Goal: Find specific page/section: Find specific page/section

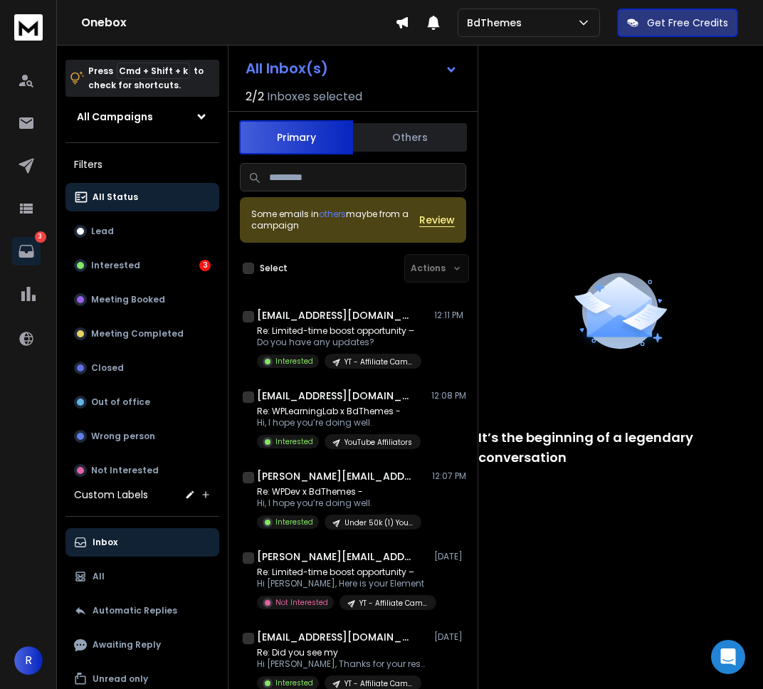
click at [432, 219] on span "Review" at bounding box center [437, 220] width 36 height 14
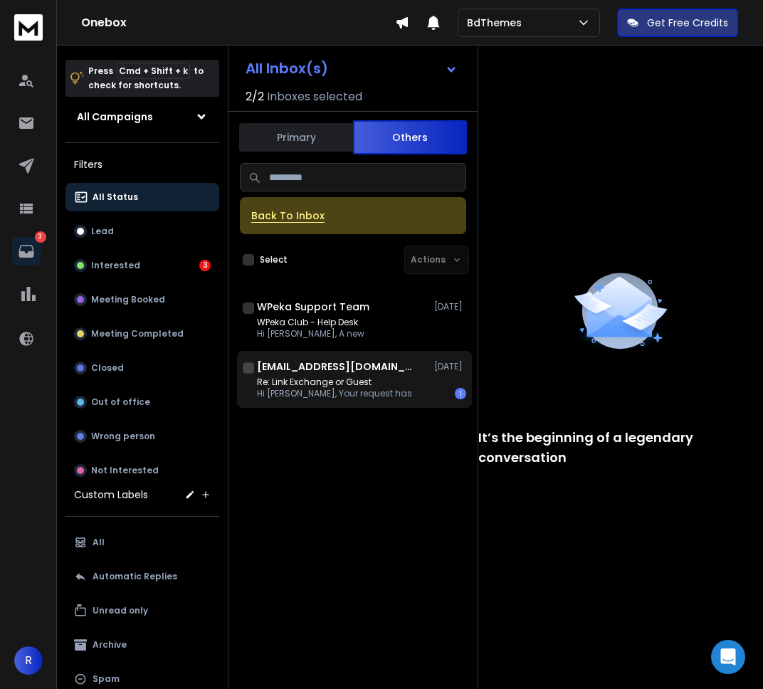
click at [399, 371] on div "support@jeweltheme.com 20 May" at bounding box center [361, 367] width 209 height 14
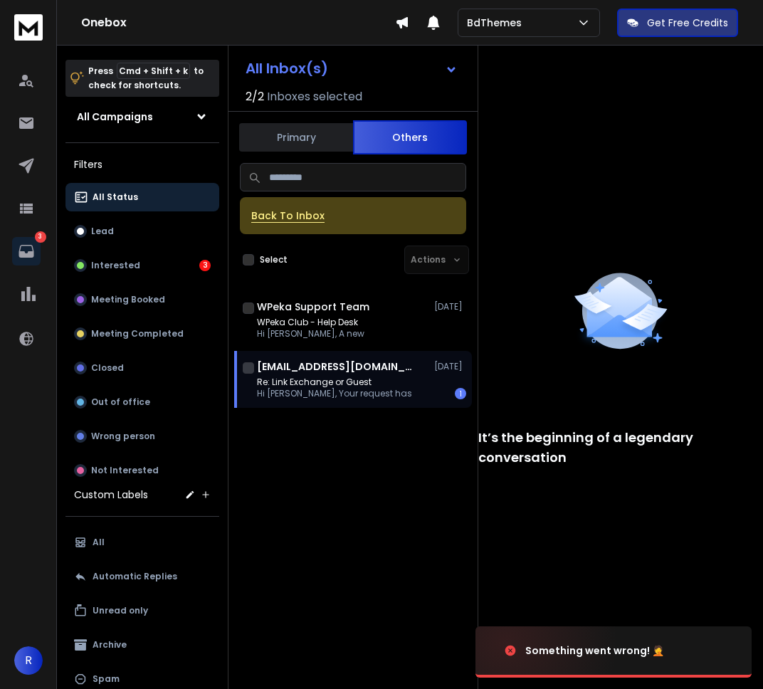
click at [399, 367] on div "support@jeweltheme.com 20 May" at bounding box center [361, 367] width 209 height 14
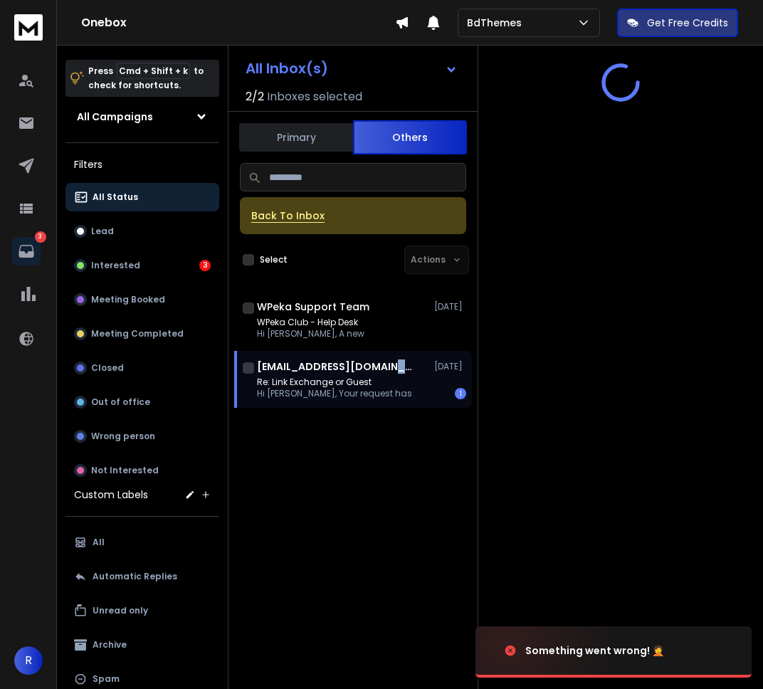
click at [399, 367] on div "support@jeweltheme.com 20 May" at bounding box center [361, 367] width 209 height 14
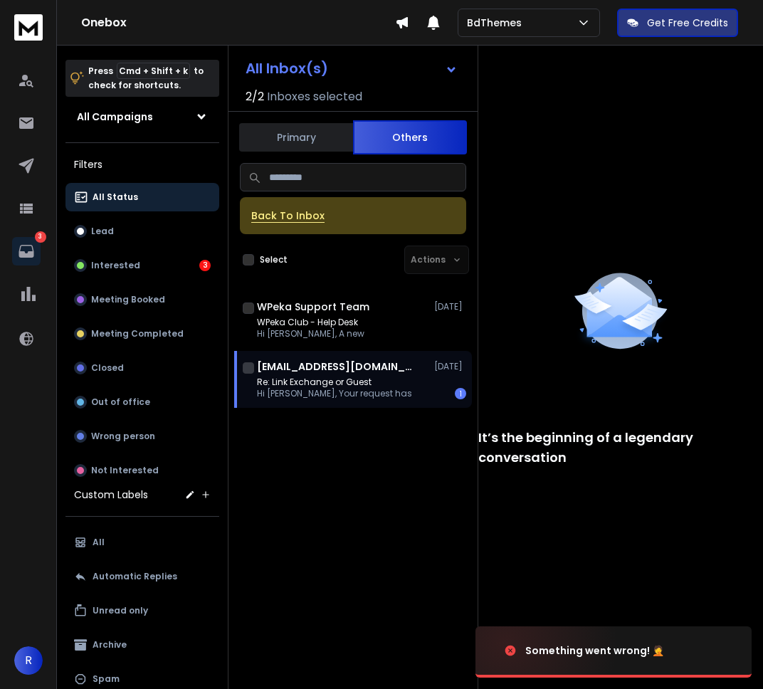
click at [328, 18] on h1 "Onebox" at bounding box center [238, 22] width 314 height 17
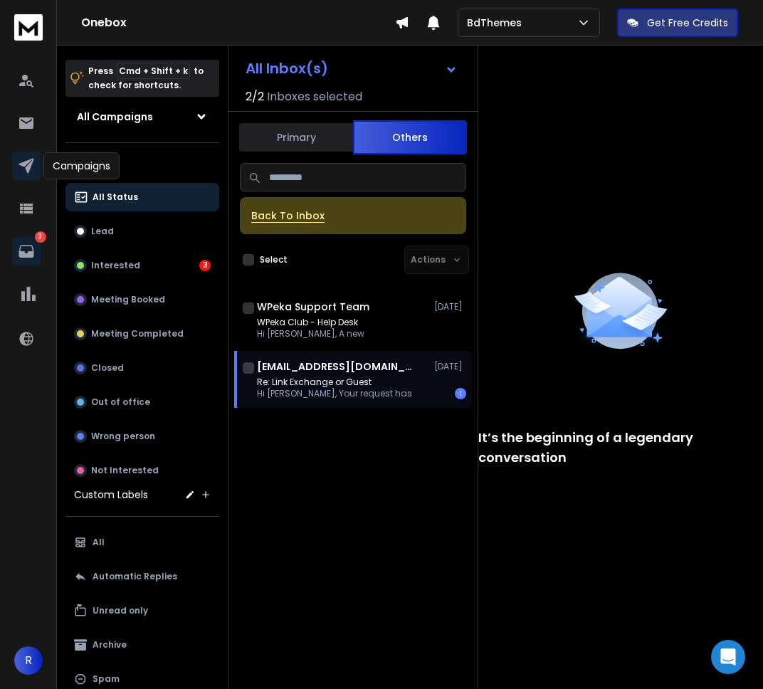
click at [25, 168] on icon at bounding box center [26, 165] width 15 height 15
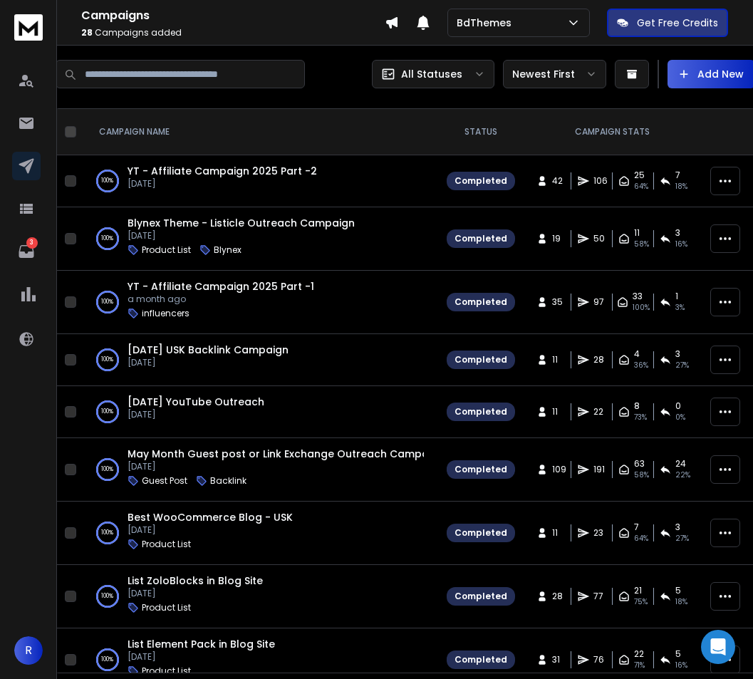
click at [276, 23] on div "Campaigns 28 Campaigns added" at bounding box center [232, 22] width 303 height 31
